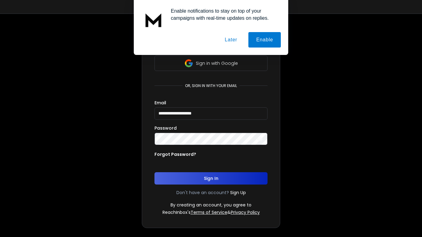
type input "**********"
click at [211, 178] on button "Sign In" at bounding box center [210, 178] width 113 height 12
